Goal: Communication & Community: Participate in discussion

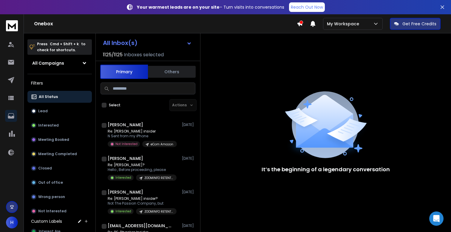
click at [171, 81] on div at bounding box center [148, 87] width 100 height 14
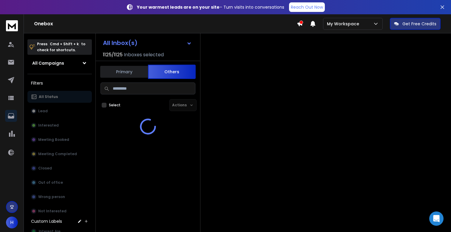
click at [171, 71] on button "Others" at bounding box center [172, 72] width 48 height 14
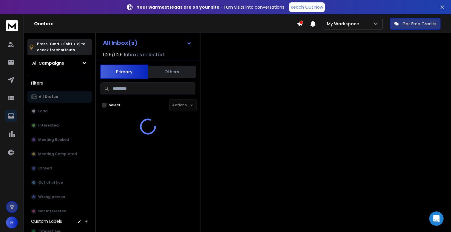
click at [139, 69] on button "Primary" at bounding box center [124, 72] width 48 height 14
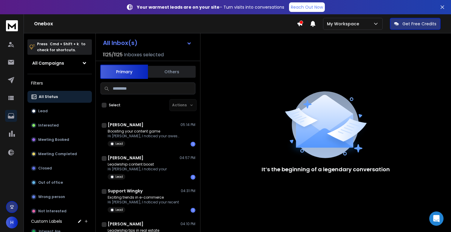
click at [162, 79] on div "Primary Others Select Actions [PERSON_NAME] 05:14 PM Boosting your content game…" at bounding box center [148, 177] width 104 height 223
click at [128, 79] on div "Primary Others Select Actions [PERSON_NAME] 05:14 PM Boosting your content game…" at bounding box center [148, 177] width 104 height 223
click at [153, 79] on div "Primary Others Select Actions [PERSON_NAME] 05:14 PM Boosting your content game…" at bounding box center [148, 177] width 104 height 223
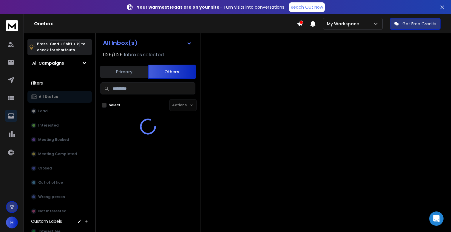
click at [158, 76] on button "Others" at bounding box center [172, 72] width 48 height 14
click at [141, 76] on button "Primary" at bounding box center [124, 71] width 48 height 13
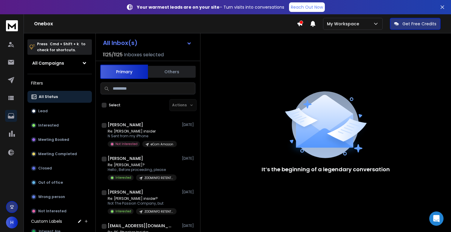
click at [169, 78] on div "Primary Others Select Actions [PERSON_NAME] [DATE] Re: [PERSON_NAME] insider N …" at bounding box center [148, 177] width 104 height 223
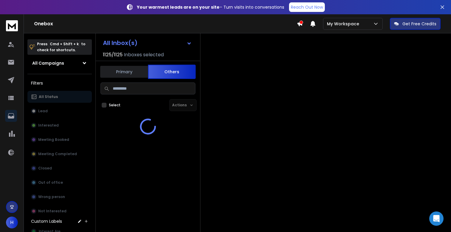
click at [170, 73] on button "Others" at bounding box center [172, 72] width 48 height 14
click at [170, 72] on button "Others" at bounding box center [172, 72] width 48 height 14
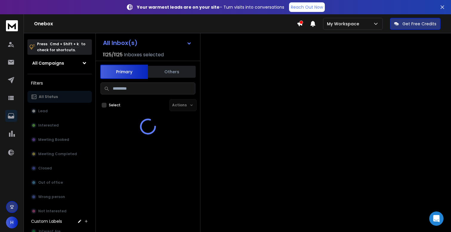
click at [125, 69] on button "Primary" at bounding box center [124, 72] width 48 height 14
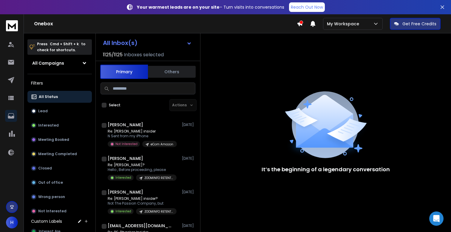
click at [184, 73] on button "Others" at bounding box center [172, 71] width 48 height 13
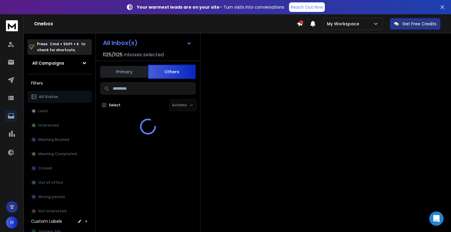
click at [183, 73] on button "Others" at bounding box center [172, 72] width 48 height 14
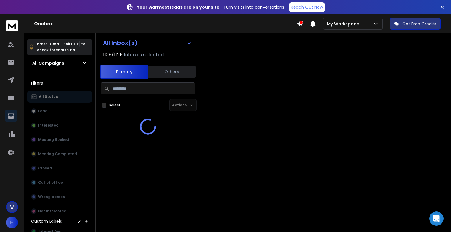
click at [127, 75] on button "Primary" at bounding box center [124, 72] width 48 height 14
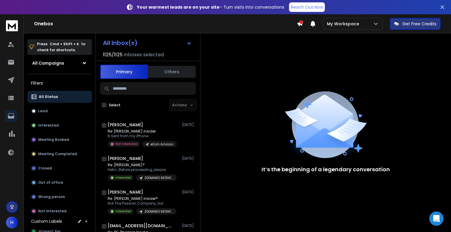
click at [177, 75] on button "Others" at bounding box center [172, 71] width 48 height 13
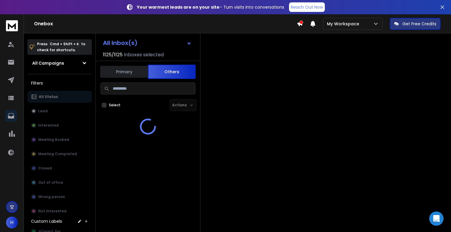
click at [170, 70] on button "Others" at bounding box center [172, 72] width 48 height 14
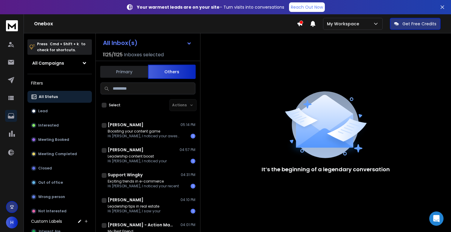
click at [133, 75] on button "Primary" at bounding box center [124, 71] width 48 height 13
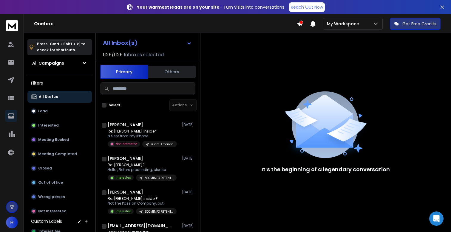
click at [141, 66] on button "Primary" at bounding box center [124, 72] width 48 height 14
click at [154, 72] on button "Others" at bounding box center [172, 71] width 48 height 13
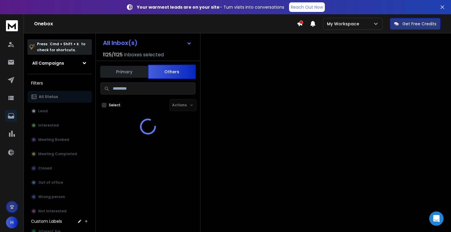
click at [154, 72] on button "Others" at bounding box center [172, 72] width 48 height 14
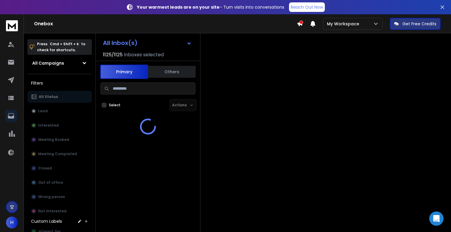
click at [135, 65] on button "Primary" at bounding box center [124, 72] width 48 height 14
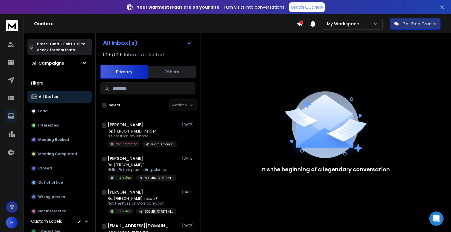
click at [177, 71] on button "Others" at bounding box center [172, 71] width 48 height 13
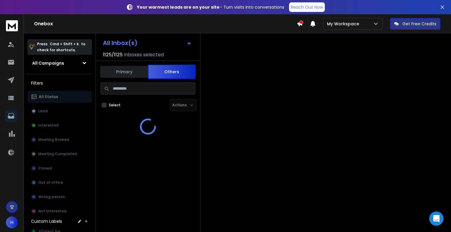
drag, startPoint x: 177, startPoint y: 71, endPoint x: 168, endPoint y: 71, distance: 9.8
click at [177, 71] on button "Others" at bounding box center [172, 72] width 48 height 14
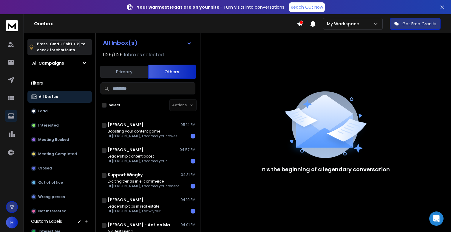
click at [119, 70] on button "Primary" at bounding box center [124, 71] width 48 height 13
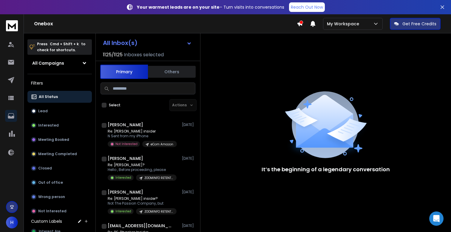
click at [161, 63] on div "All Inbox(s) 1125 / 1125 Inboxes selected Primary Others Select Actions [PERSON…" at bounding box center [148, 149] width 104 height 232
click at [160, 67] on button "Others" at bounding box center [172, 71] width 48 height 13
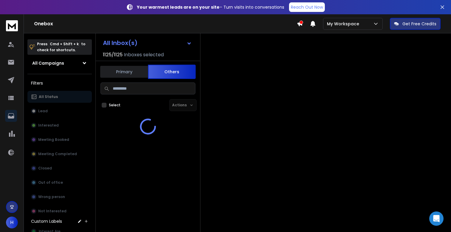
click at [160, 67] on button "Others" at bounding box center [172, 72] width 48 height 14
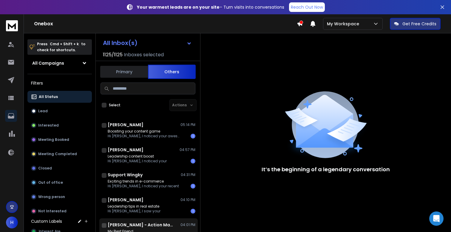
scroll to position [104, 0]
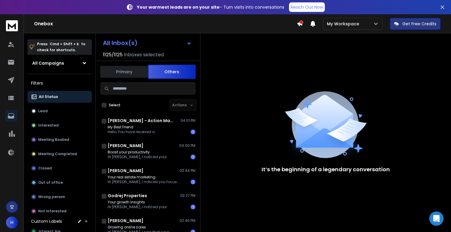
click at [126, 64] on div "All Inbox(s) 1125 / 1125 Inboxes selected Primary Others Select Actions [PERSON…" at bounding box center [148, 149] width 104 height 232
click at [125, 73] on button "Primary" at bounding box center [124, 71] width 48 height 13
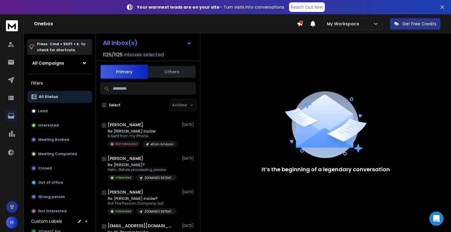
click at [173, 81] on div at bounding box center [148, 87] width 100 height 14
click at [172, 79] on div "Primary Others Select Actions [PERSON_NAME] [DATE] Re: [PERSON_NAME] insider N …" at bounding box center [148, 177] width 104 height 223
click at [170, 75] on button "Others" at bounding box center [172, 71] width 48 height 13
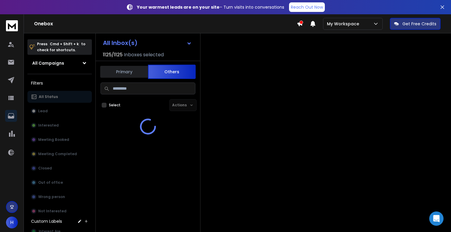
click at [170, 75] on button "Others" at bounding box center [172, 72] width 48 height 14
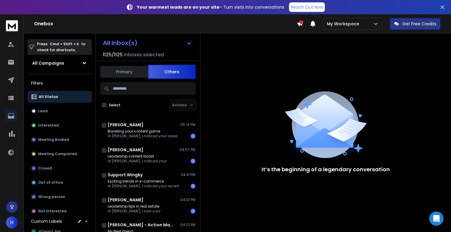
click at [141, 74] on button "Primary" at bounding box center [124, 71] width 48 height 13
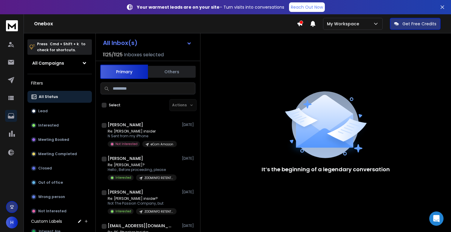
click at [164, 64] on div "All Inbox(s) 1125 / 1125 Inboxes selected Primary Others Select Actions [PERSON…" at bounding box center [148, 149] width 104 height 232
click at [164, 73] on button "Others" at bounding box center [172, 71] width 48 height 13
click at [165, 76] on button "Others" at bounding box center [172, 71] width 48 height 13
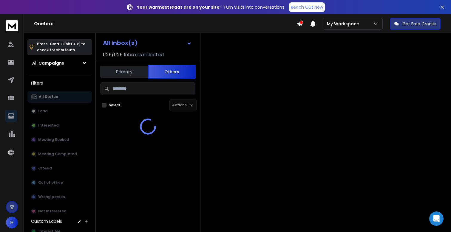
click at [165, 76] on button "Others" at bounding box center [172, 72] width 48 height 14
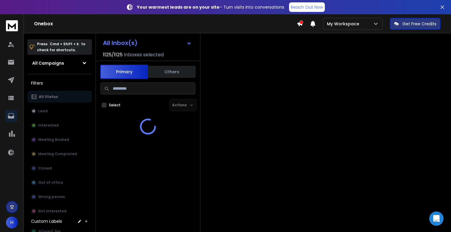
click at [128, 71] on button "Primary" at bounding box center [124, 72] width 48 height 14
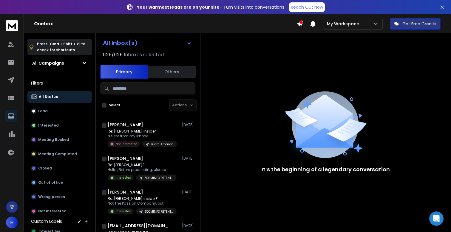
click at [173, 64] on div "All Inbox(s) 1125 / 1125 Inboxes selected Primary Others Select Actions [PERSON…" at bounding box center [148, 149] width 104 height 232
click at [165, 72] on button "Others" at bounding box center [172, 71] width 48 height 13
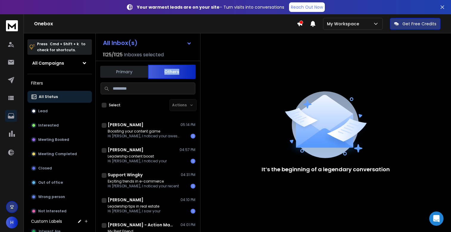
click at [128, 72] on button "Primary" at bounding box center [124, 71] width 48 height 13
